Goal: Find specific page/section: Find specific page/section

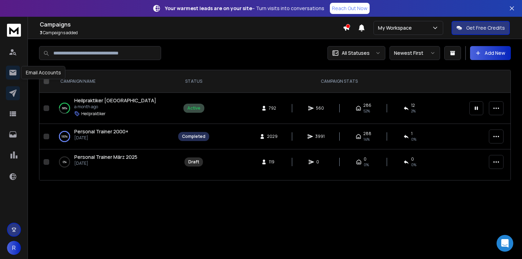
click at [13, 73] on icon at bounding box center [13, 72] width 8 height 8
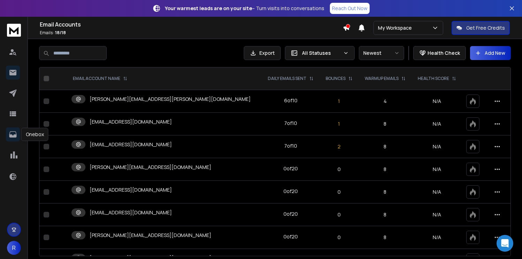
click at [13, 141] on link at bounding box center [13, 134] width 14 height 14
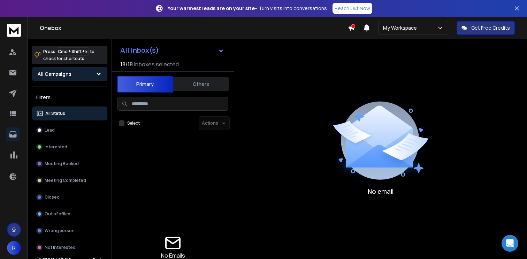
click at [56, 76] on h1 "All Campaigns" at bounding box center [55, 73] width 34 height 7
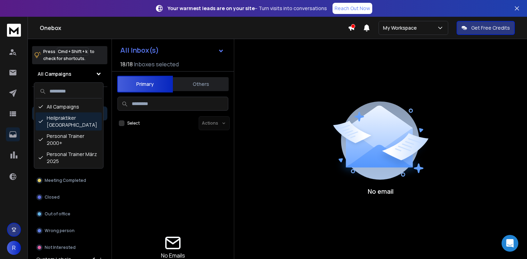
click at [60, 120] on div "Heilpraktiker [GEOGRAPHIC_DATA]" at bounding box center [69, 121] width 66 height 18
click at [195, 82] on button "Others" at bounding box center [201, 83] width 56 height 15
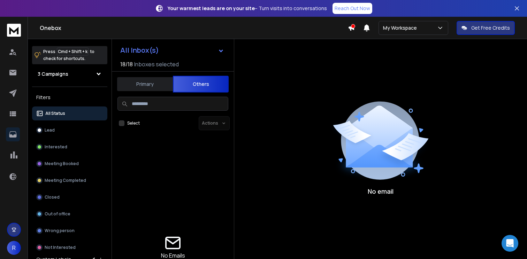
click at [146, 81] on button "Primary" at bounding box center [145, 83] width 56 height 15
